Goal: Task Accomplishment & Management: Complete application form

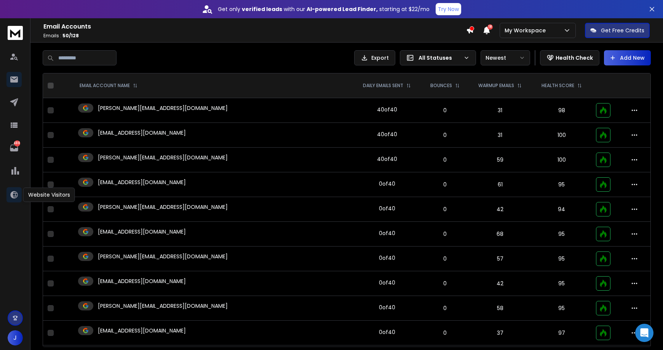
click at [13, 193] on icon at bounding box center [14, 194] width 9 height 9
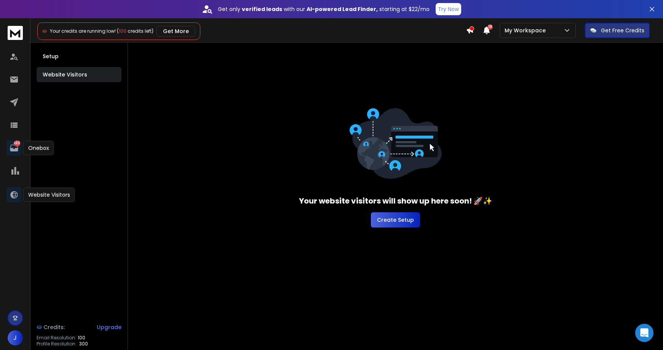
click at [15, 147] on p "488" at bounding box center [17, 144] width 6 height 6
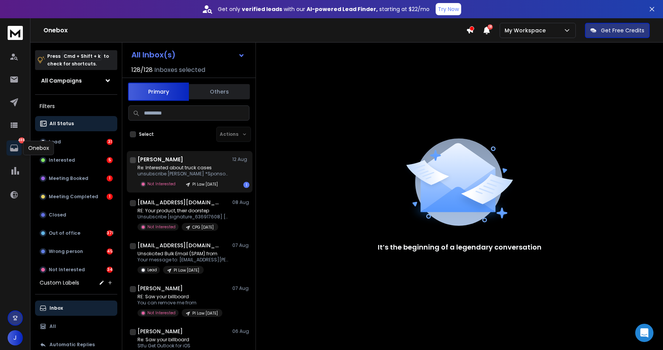
click at [172, 159] on h1 "[PERSON_NAME]" at bounding box center [161, 160] width 46 height 8
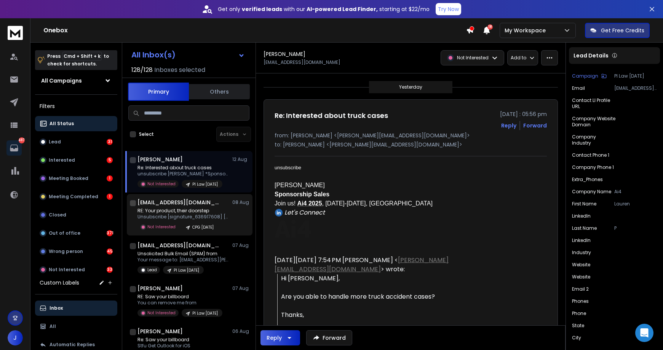
click at [182, 201] on h1 "[EMAIL_ADDRESS][DOMAIN_NAME]" at bounding box center [180, 203] width 84 height 8
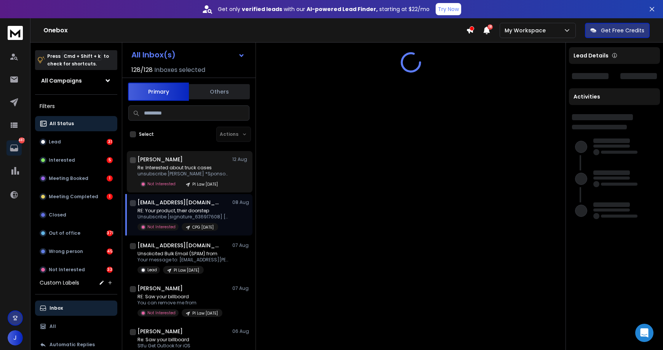
click at [184, 163] on div "[PERSON_NAME] [DATE] Re: Interested about truck cases unsubscribe [PERSON_NAME]…" at bounding box center [194, 172] width 112 height 32
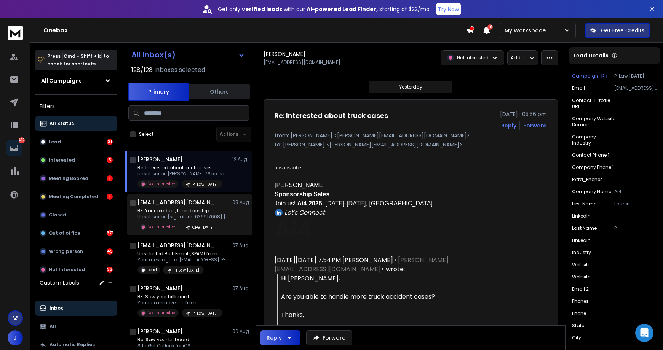
click at [177, 209] on p "RE: Your product, their doorstep" at bounding box center [183, 211] width 91 height 6
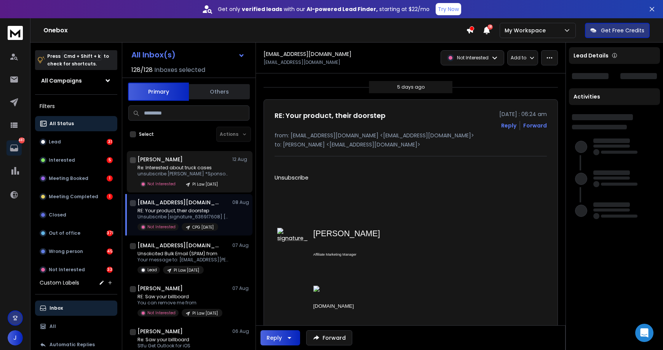
click at [173, 167] on p "Re: Interested about truck cases" at bounding box center [183, 168] width 91 height 6
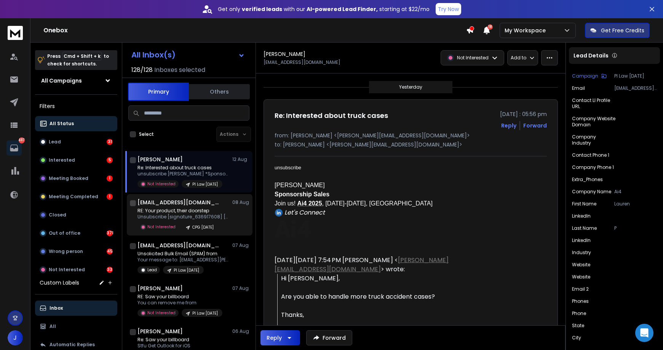
click at [194, 205] on h1 "[EMAIL_ADDRESS][DOMAIN_NAME]" at bounding box center [180, 203] width 84 height 8
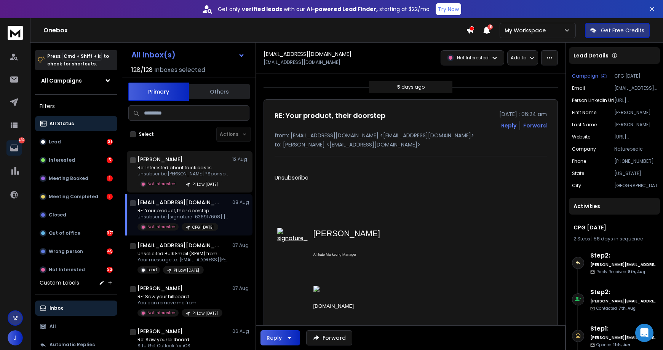
click at [194, 177] on div "Re: Interested about truck cases unsubscribe [PERSON_NAME] *Sponsorship Sales* …" at bounding box center [183, 176] width 91 height 23
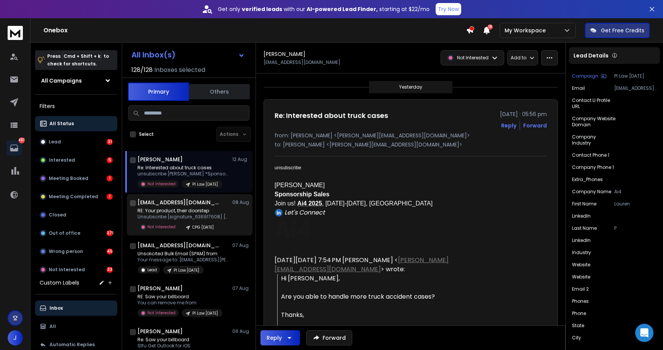
drag, startPoint x: 207, startPoint y: 215, endPoint x: 206, endPoint y: 206, distance: 9.6
click at [207, 215] on p "Unsubscribe [signature_636917608] [PERSON_NAME] Affiliate" at bounding box center [183, 217] width 91 height 6
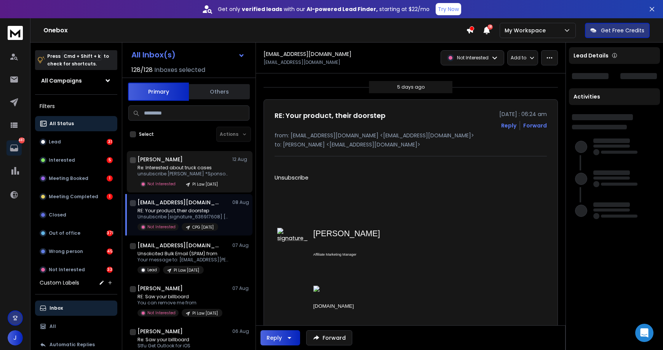
click at [192, 178] on div "Re: Interested about truck cases unsubscribe [PERSON_NAME] *Sponsorship Sales* …" at bounding box center [183, 176] width 91 height 23
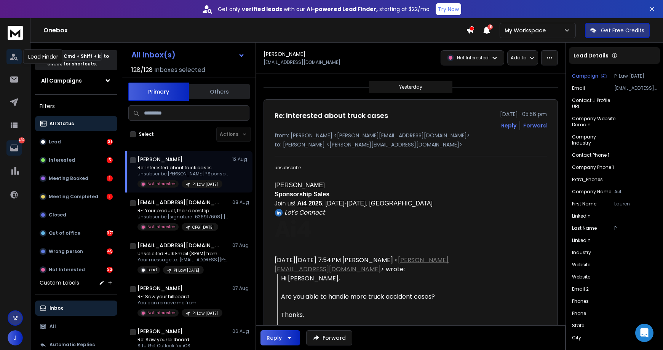
click at [9, 57] on link at bounding box center [13, 56] width 15 height 15
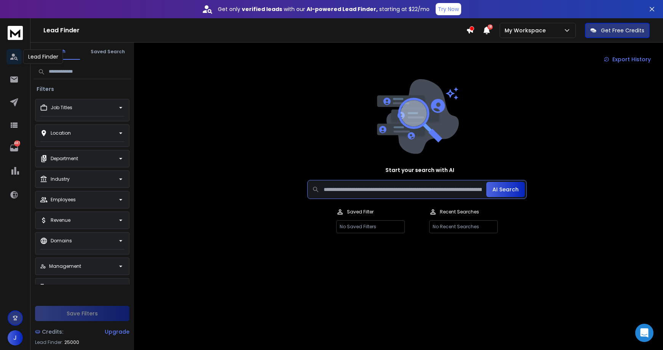
click at [275, 170] on div "Export History Start your search with AI" at bounding box center [416, 113] width 541 height 122
click at [112, 104] on div "Job Titles" at bounding box center [82, 108] width 85 height 8
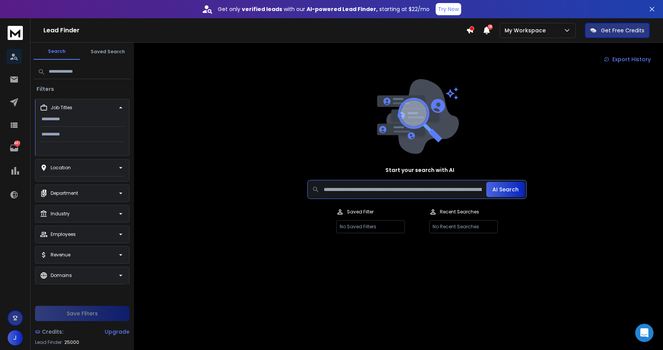
click at [112, 105] on div "Job Titles" at bounding box center [82, 108] width 85 height 8
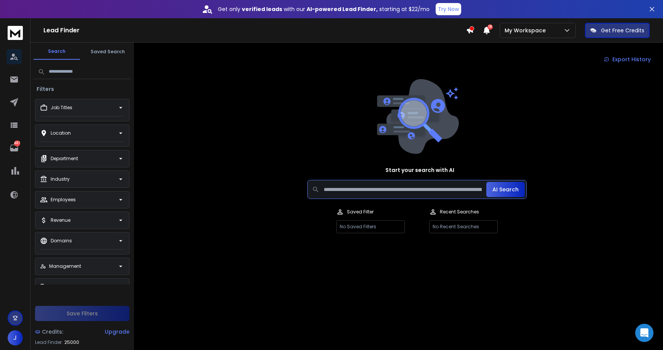
click at [114, 136] on div "Location" at bounding box center [82, 134] width 85 height 8
click at [114, 156] on div "Department" at bounding box center [82, 159] width 85 height 8
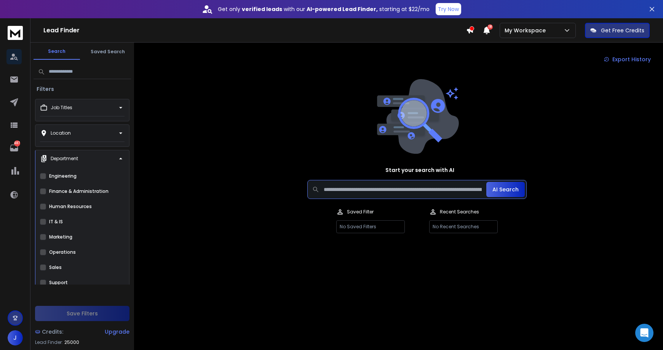
click at [114, 156] on div "Department" at bounding box center [82, 159] width 85 height 8
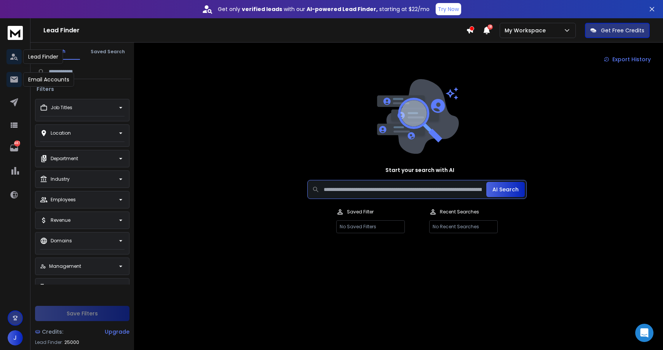
click at [12, 79] on icon at bounding box center [14, 80] width 8 height 6
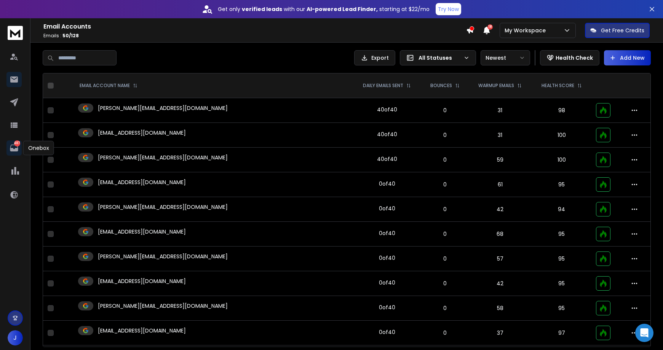
click at [14, 141] on link "487" at bounding box center [13, 148] width 15 height 15
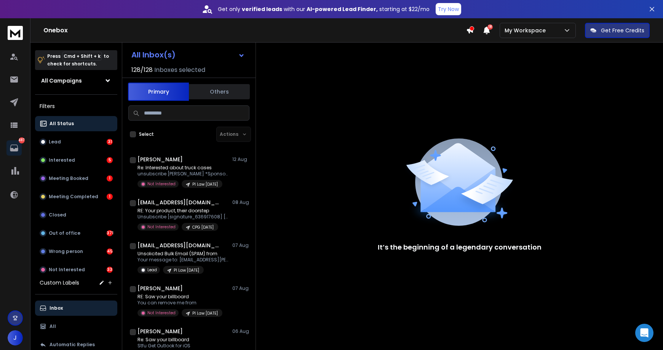
click at [107, 283] on icon at bounding box center [109, 282] width 5 height 5
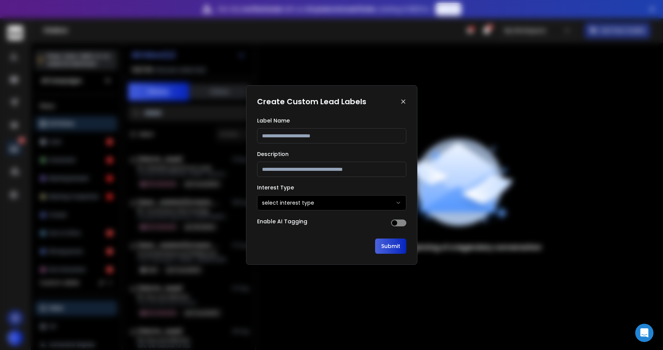
click at [298, 138] on input "Label Name" at bounding box center [331, 135] width 149 height 15
click at [239, 208] on div "Create Custom Lead Labels Label Name Description Interest Type select interest …" at bounding box center [331, 175] width 663 height 195
click at [401, 105] on div "Create Custom Lead Labels" at bounding box center [331, 101] width 149 height 11
click at [403, 104] on icon at bounding box center [403, 102] width 6 height 6
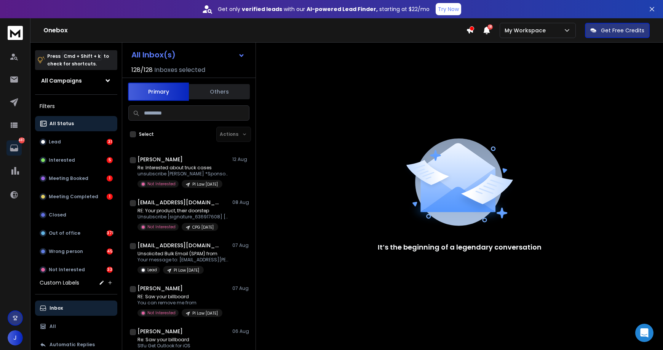
click at [109, 283] on icon at bounding box center [110, 283] width 3 height 0
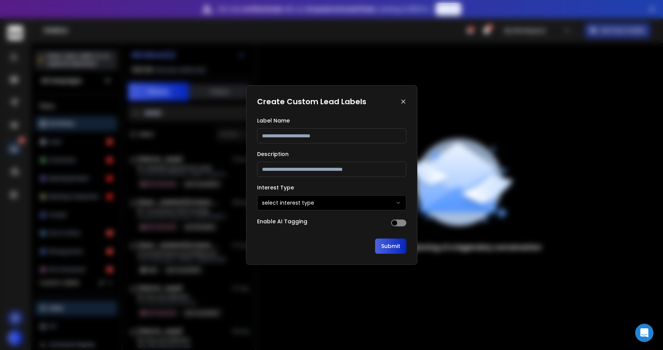
click at [321, 134] on input "Label Name" at bounding box center [331, 135] width 149 height 15
type input "**********"
click at [329, 168] on input "Description" at bounding box center [331, 169] width 149 height 15
click at [265, 168] on input "**********" at bounding box center [331, 169] width 149 height 15
type input "**********"
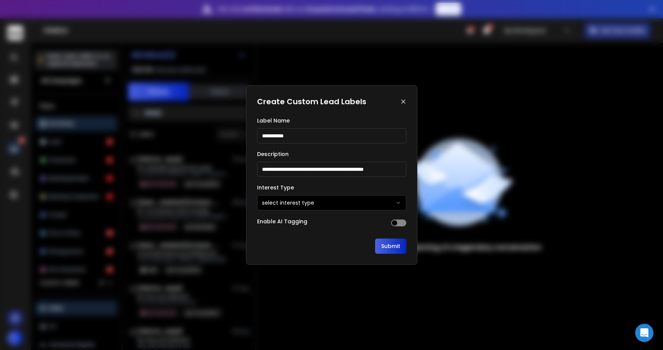
click at [300, 189] on div "Interest Type select interest type ******** ******** *******" at bounding box center [331, 196] width 149 height 27
click at [307, 204] on button "select interest type" at bounding box center [331, 202] width 149 height 15
select select "********"
click at [390, 244] on button "Submit" at bounding box center [390, 246] width 31 height 15
